Goal: Task Accomplishment & Management: Use online tool/utility

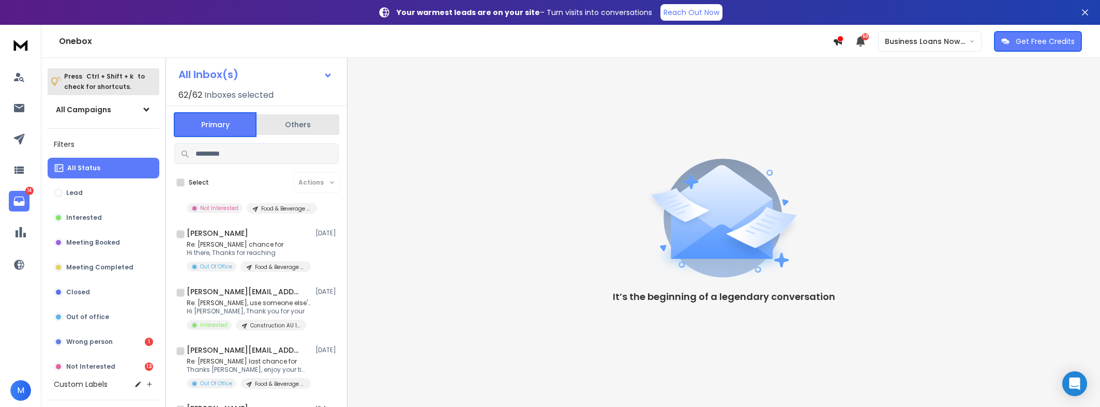
scroll to position [2093, 0]
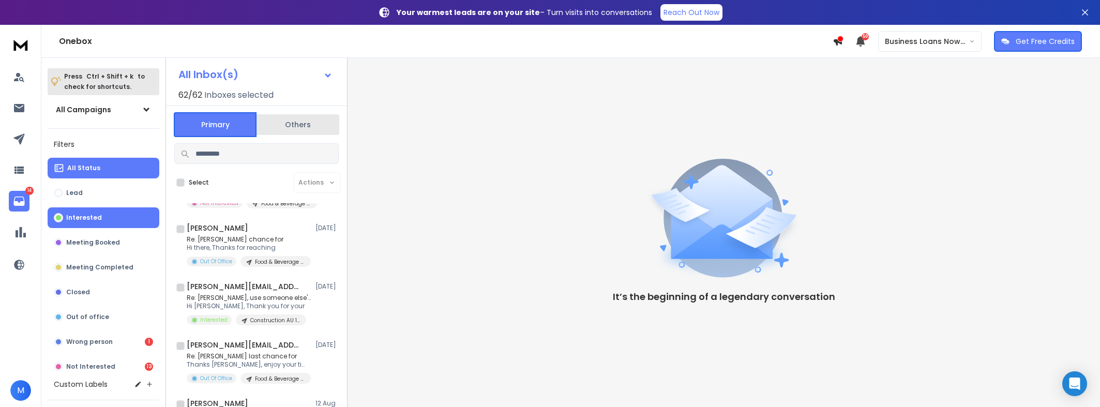
click at [91, 214] on p "Interested" at bounding box center [84, 218] width 36 height 8
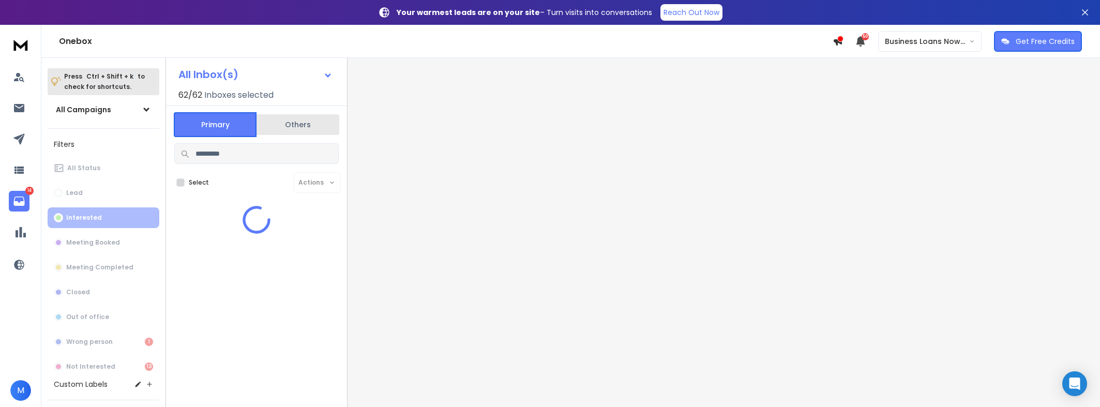
scroll to position [0, 0]
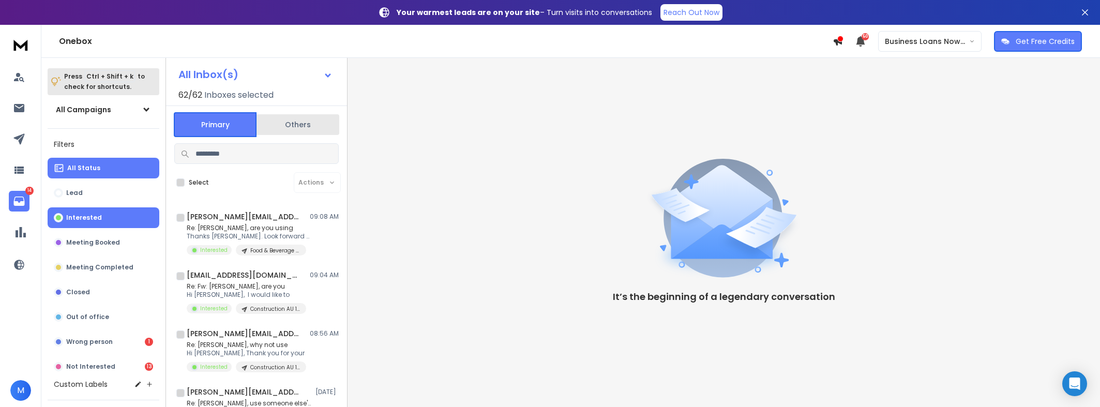
click at [91, 172] on p "All Status" at bounding box center [83, 168] width 33 height 8
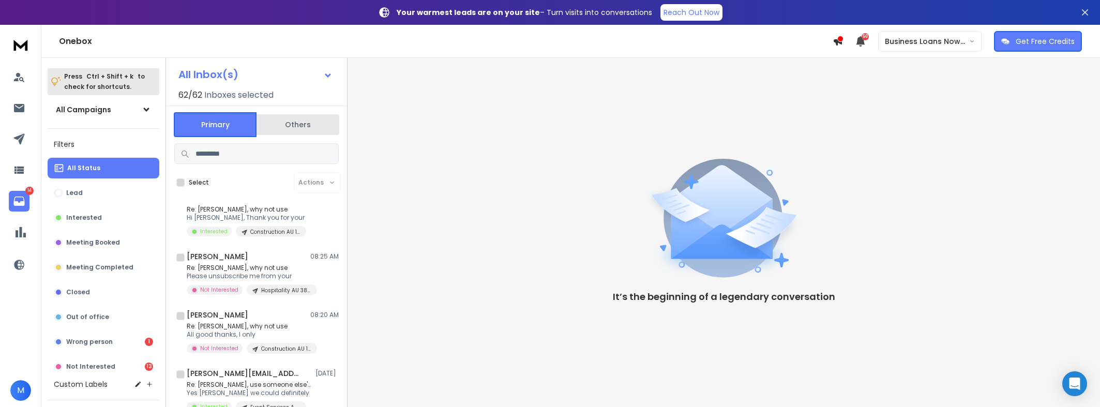
scroll to position [142, 0]
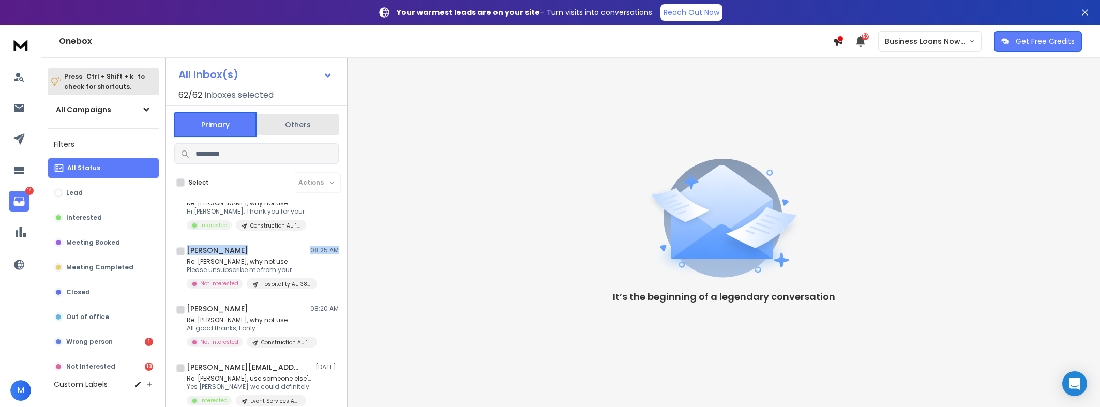
drag, startPoint x: 342, startPoint y: 234, endPoint x: 342, endPoint y: 241, distance: 6.7
click at [342, 241] on div "francesx@djaproducts.com 09:08 AM Re: David, are you using Thanks Frances. Look…" at bounding box center [256, 353] width 181 height 301
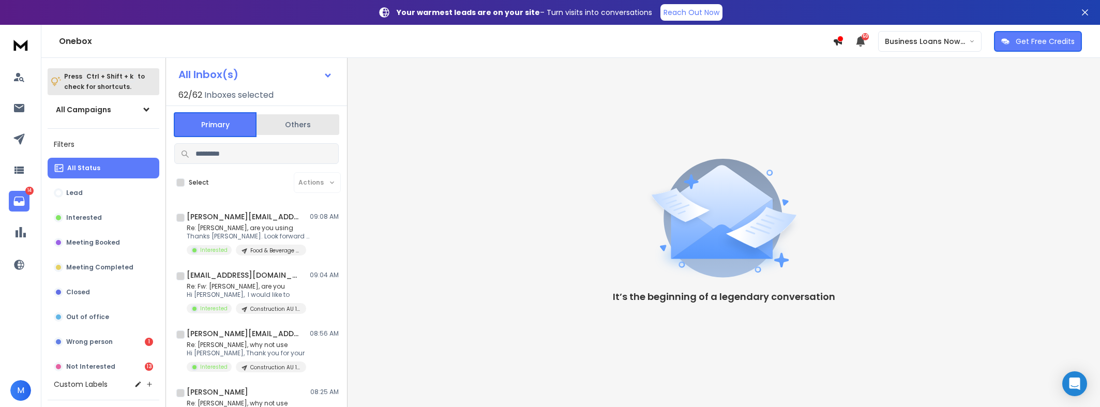
click at [460, 388] on div "It’s the beginning of a legendary conversation" at bounding box center [724, 231] width 753 height 346
